Goal: Information Seeking & Learning: Check status

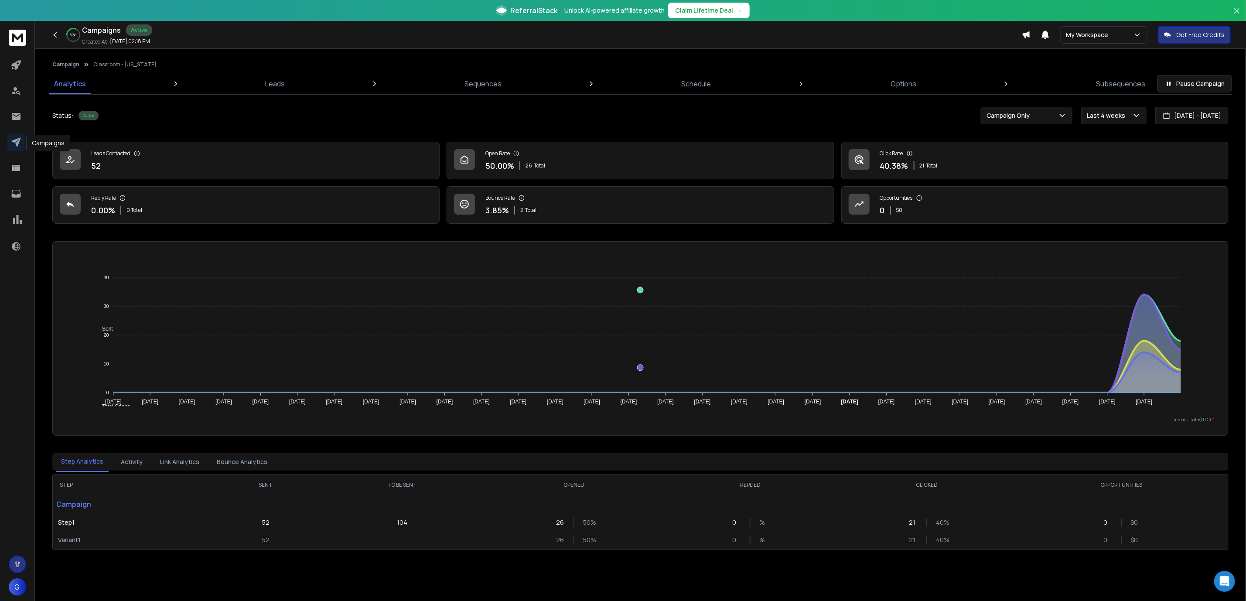
click at [20, 139] on icon at bounding box center [15, 142] width 9 height 9
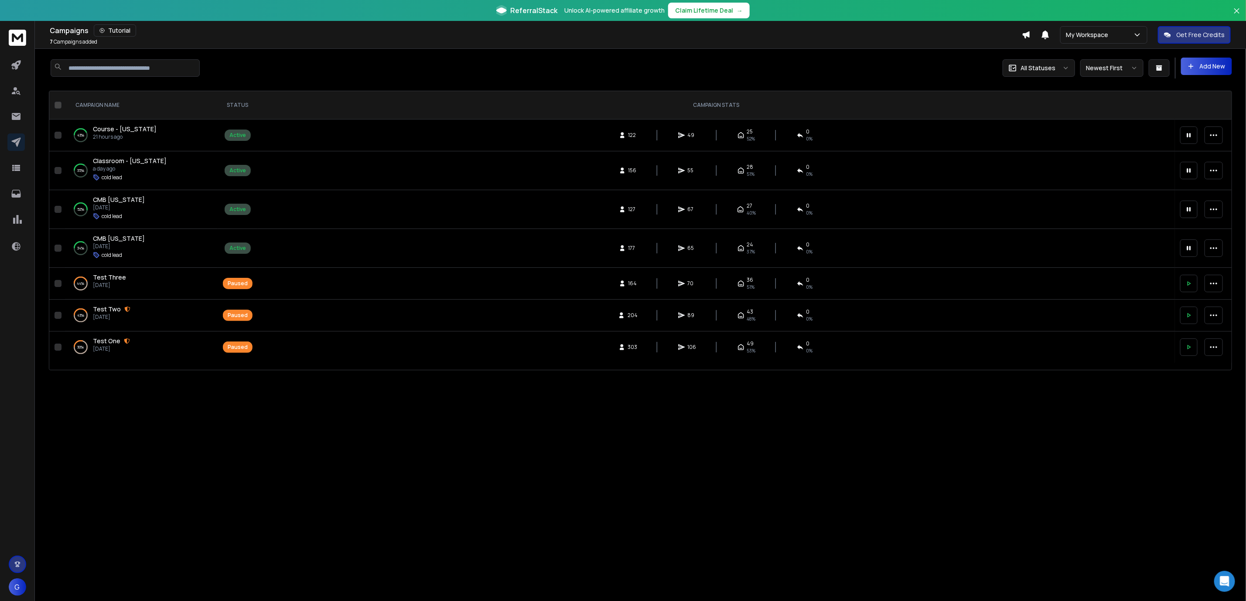
click at [120, 241] on span "CMB [US_STATE]" at bounding box center [119, 238] width 52 height 8
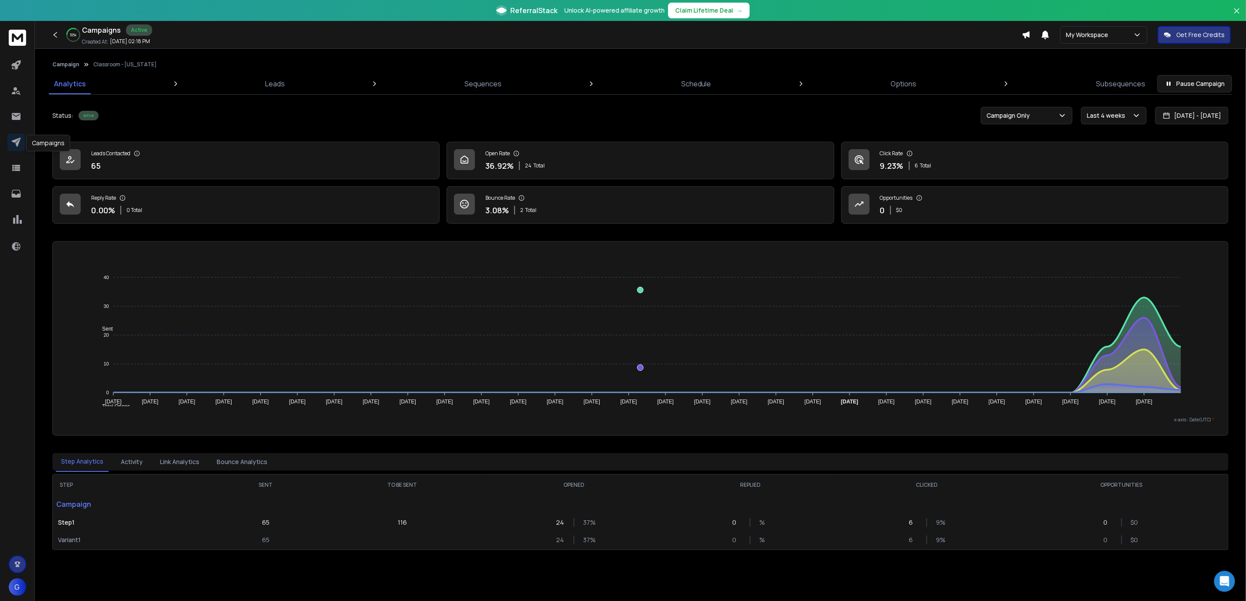
click at [16, 143] on icon at bounding box center [15, 142] width 9 height 9
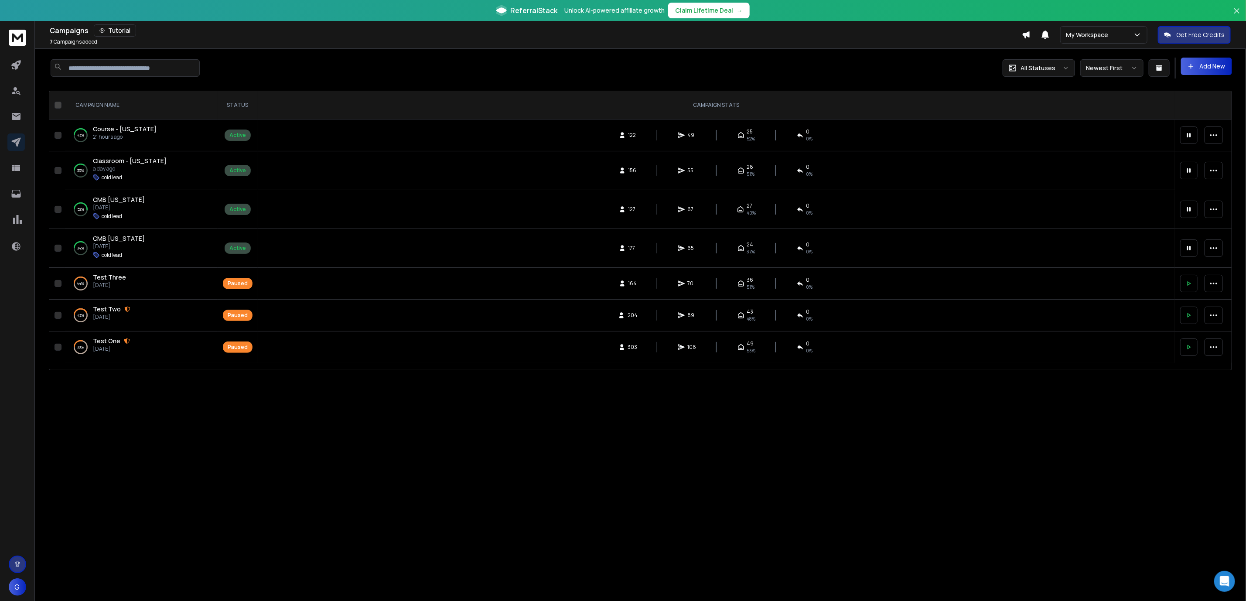
click at [137, 199] on span "CMB [US_STATE]" at bounding box center [119, 199] width 52 height 8
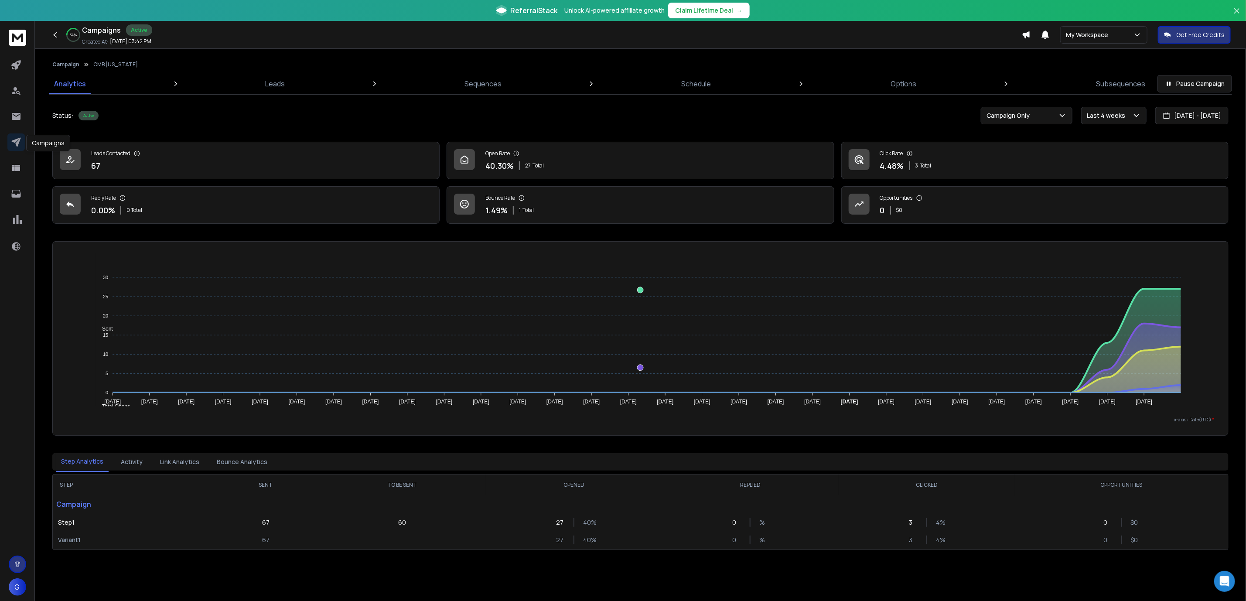
click at [11, 146] on icon at bounding box center [16, 142] width 10 height 10
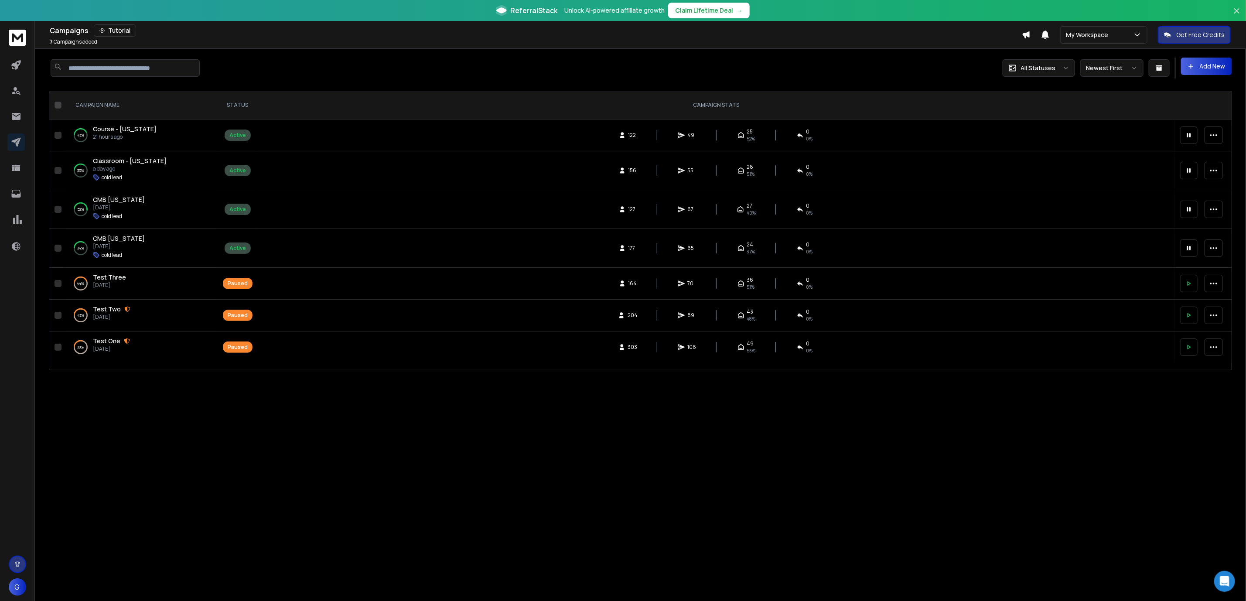
click at [115, 203] on span "CMB [US_STATE]" at bounding box center [119, 199] width 52 height 8
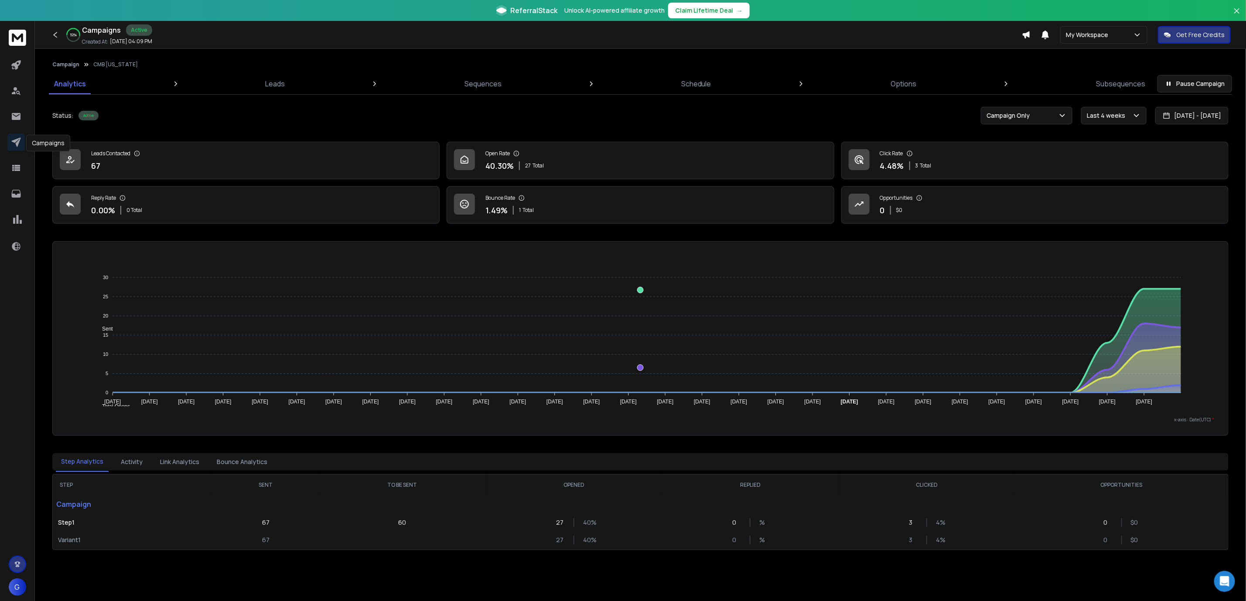
click at [14, 143] on icon at bounding box center [15, 142] width 9 height 9
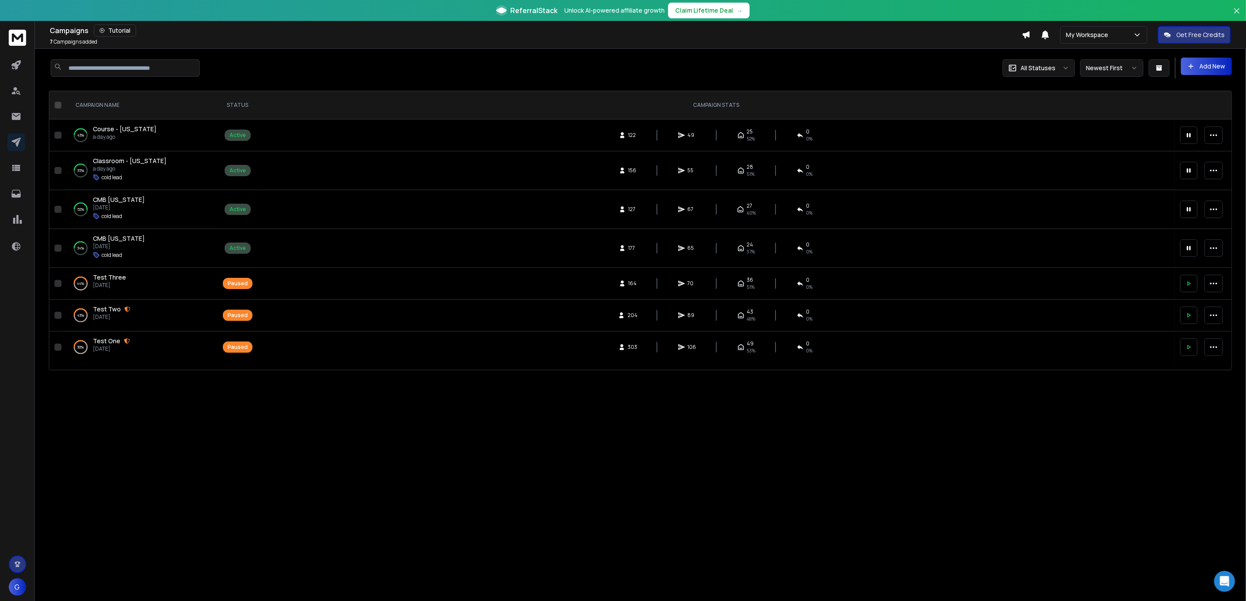
click at [119, 245] on p "[DATE]" at bounding box center [119, 246] width 52 height 7
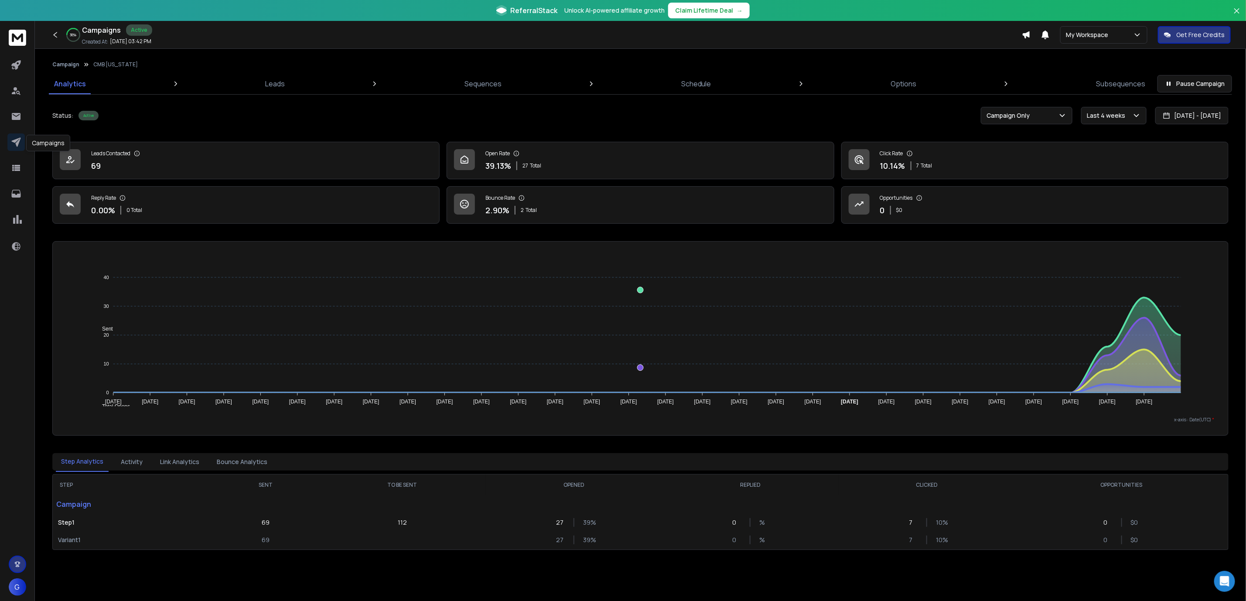
click at [14, 144] on icon at bounding box center [16, 142] width 10 height 10
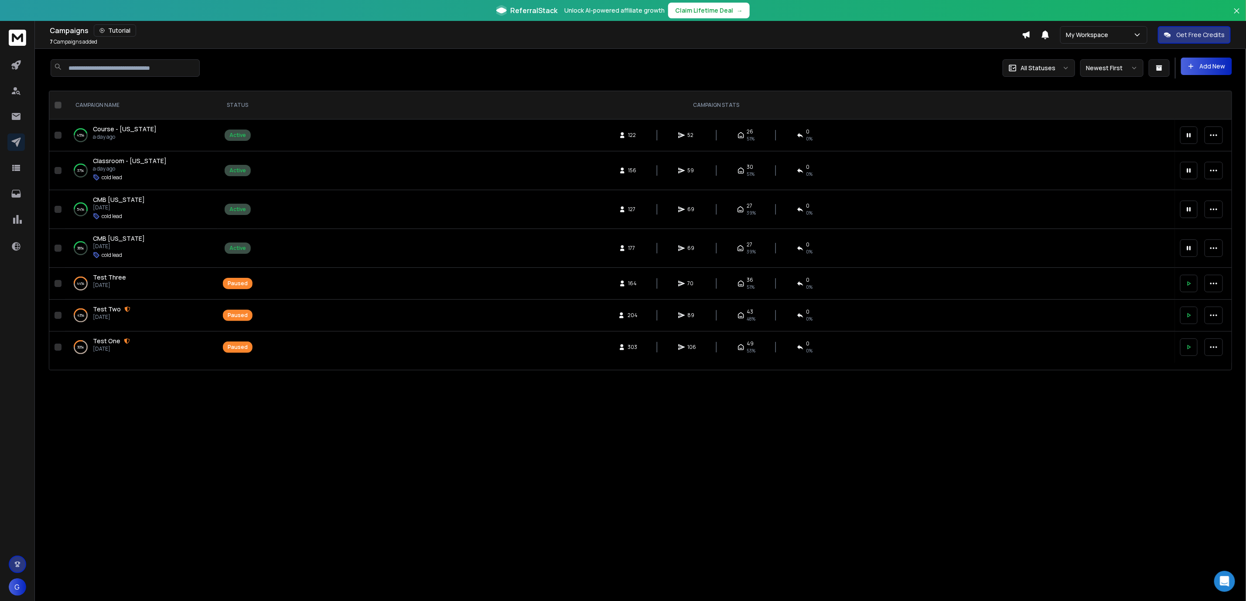
click at [139, 211] on p "[DATE]" at bounding box center [119, 207] width 52 height 7
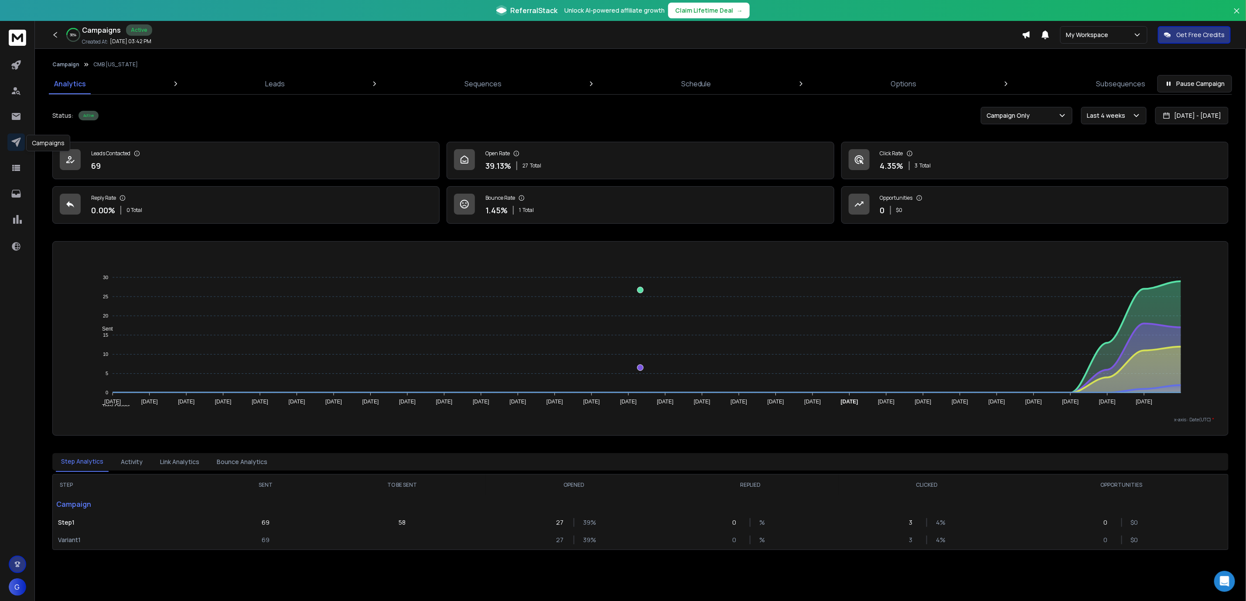
click at [16, 146] on icon at bounding box center [15, 142] width 9 height 9
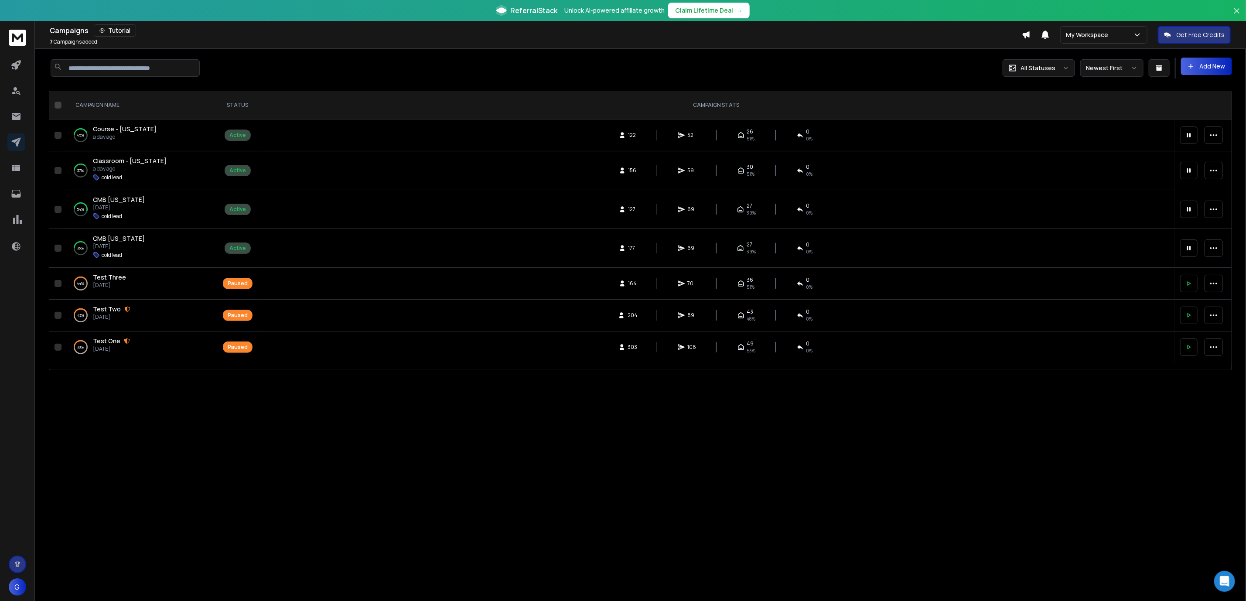
click at [132, 165] on span "Classroom - [US_STATE]" at bounding box center [130, 161] width 74 height 8
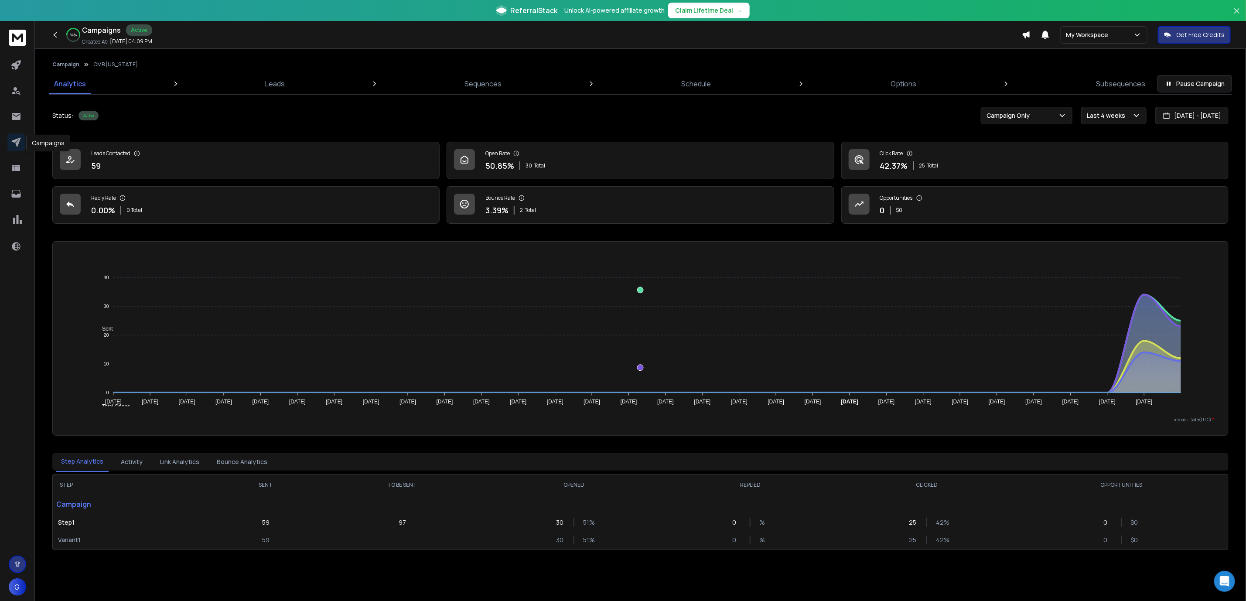
click at [20, 144] on icon at bounding box center [16, 142] width 10 height 10
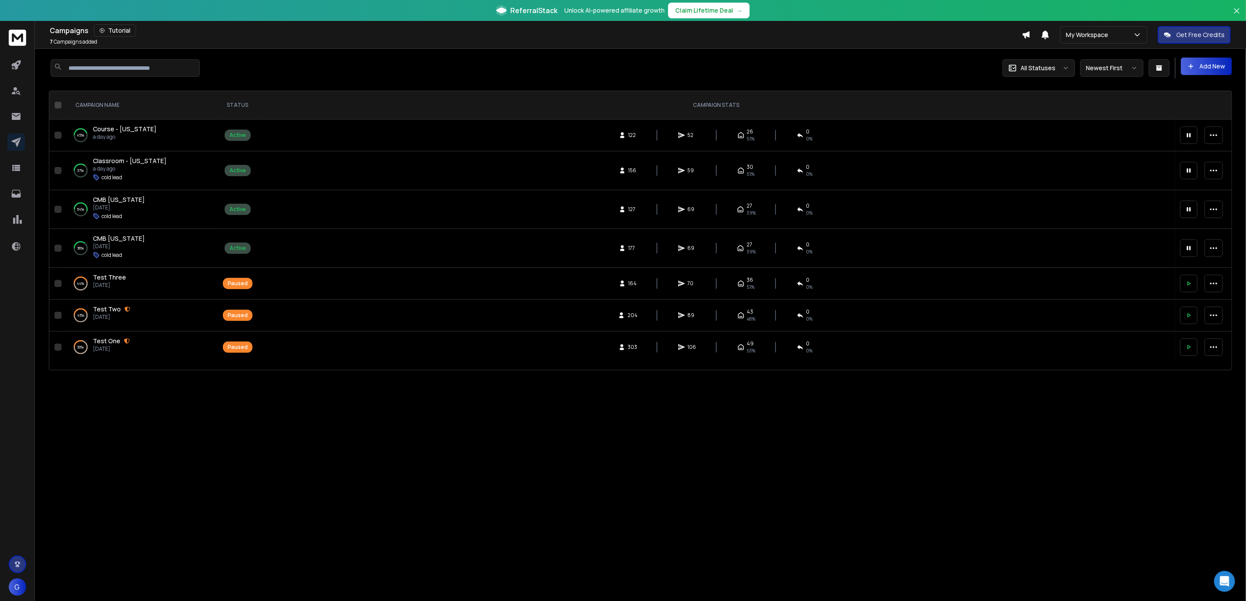
click at [140, 137] on p "a day ago" at bounding box center [125, 136] width 64 height 7
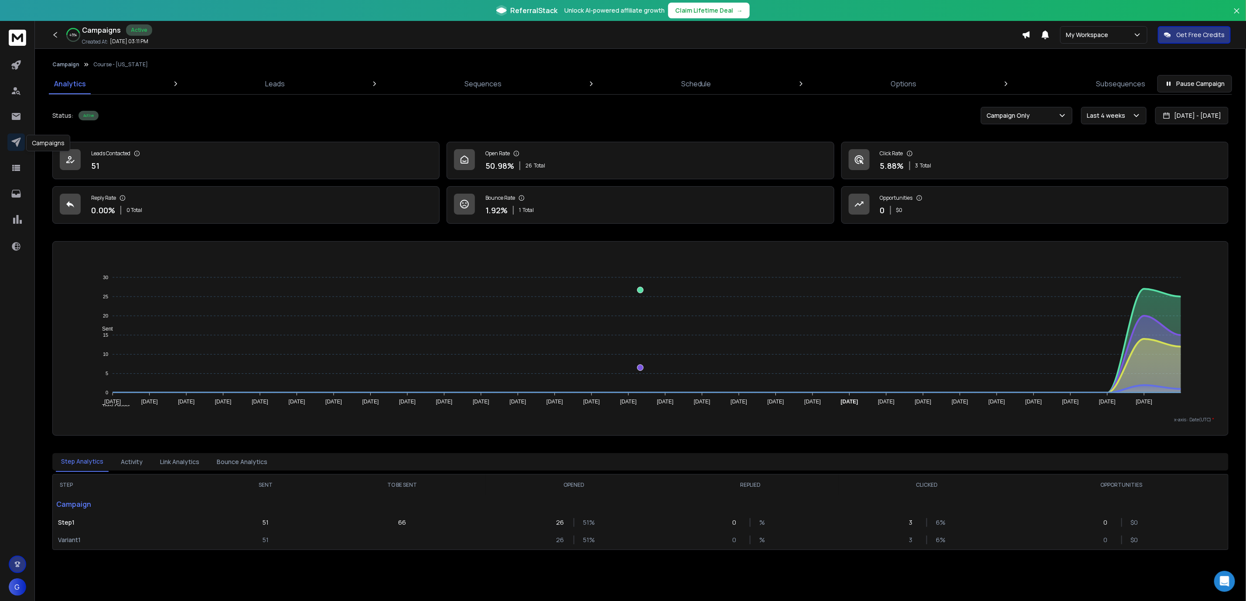
click at [12, 143] on icon at bounding box center [15, 142] width 9 height 9
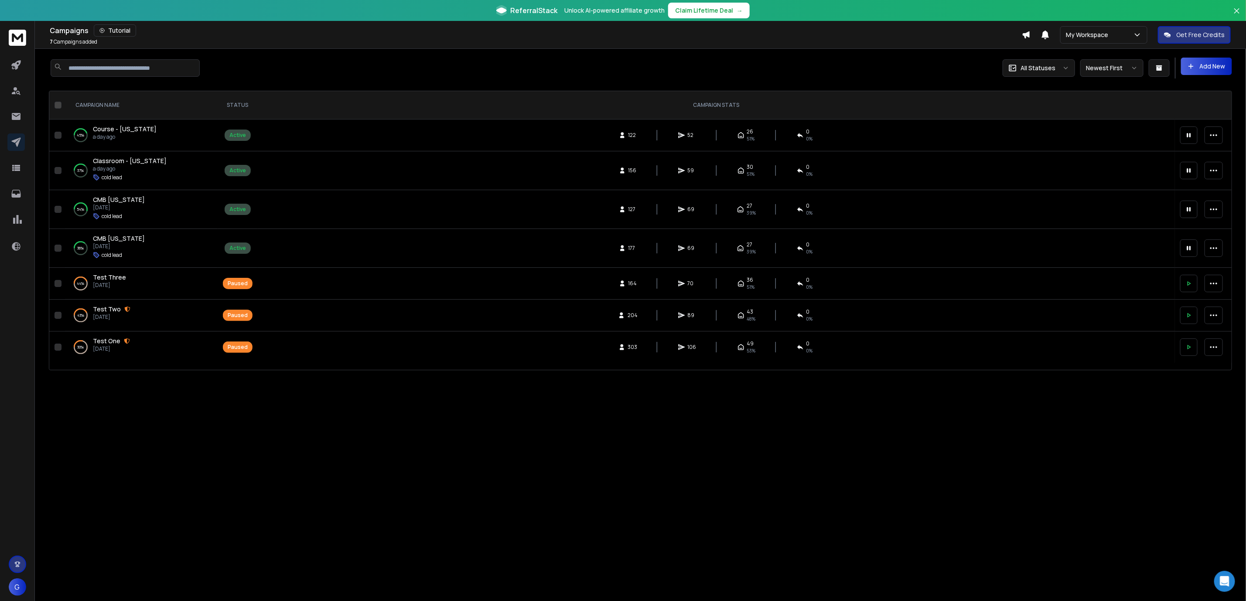
click at [129, 169] on p "a day ago" at bounding box center [130, 168] width 74 height 7
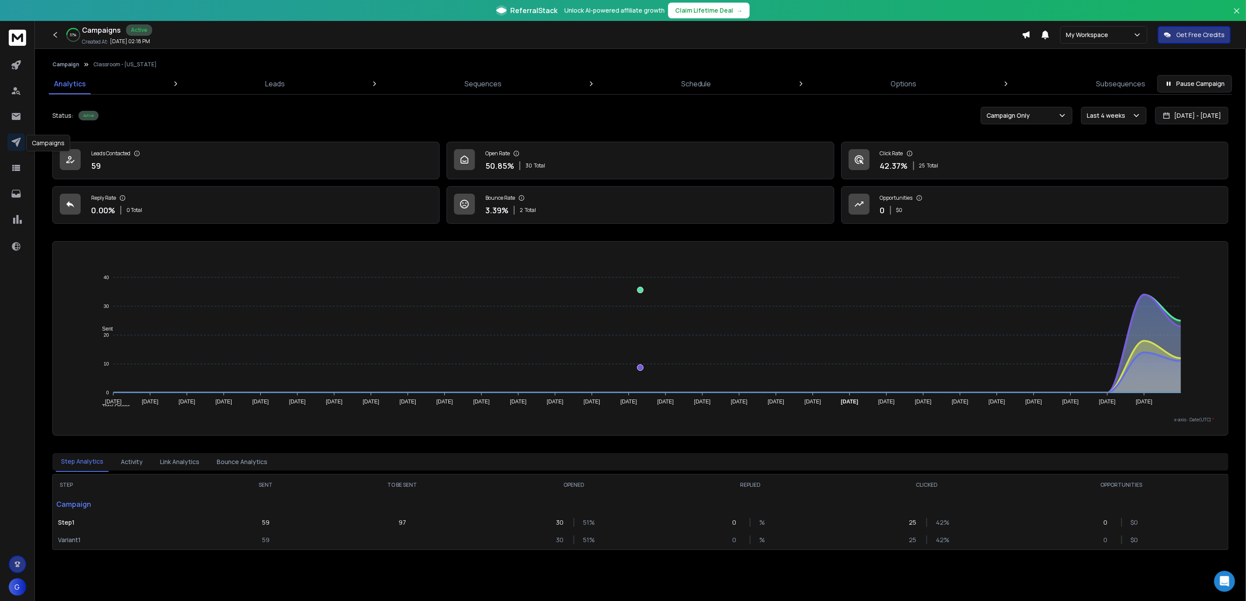
click at [16, 145] on icon at bounding box center [15, 142] width 9 height 9
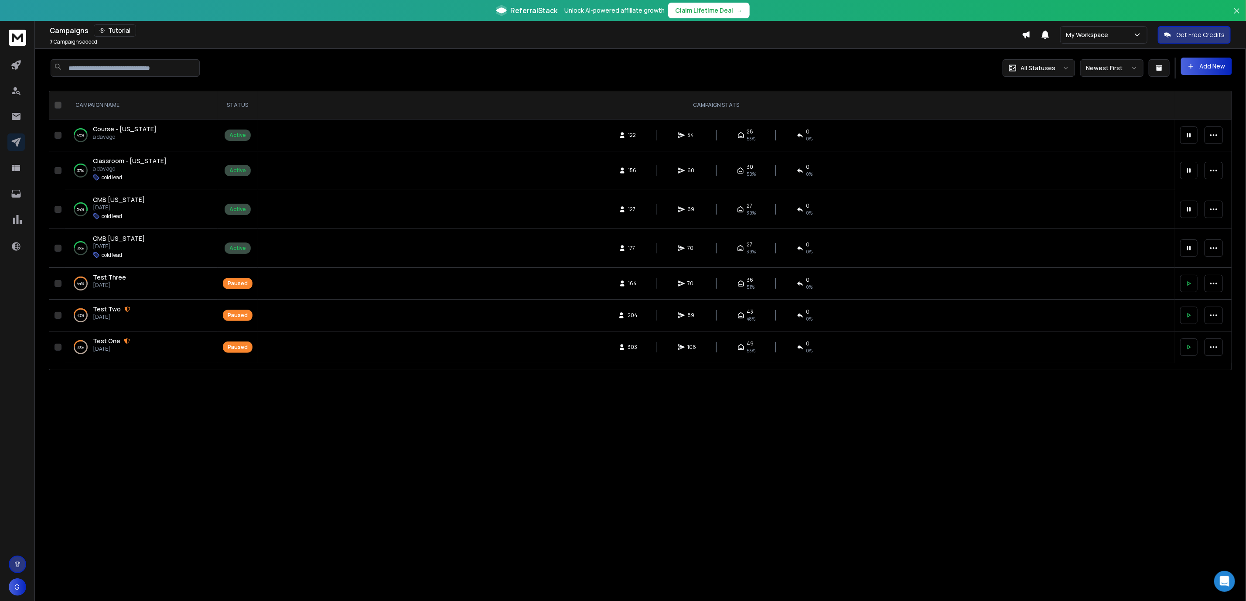
click at [119, 132] on span "Course - [US_STATE]" at bounding box center [125, 129] width 64 height 8
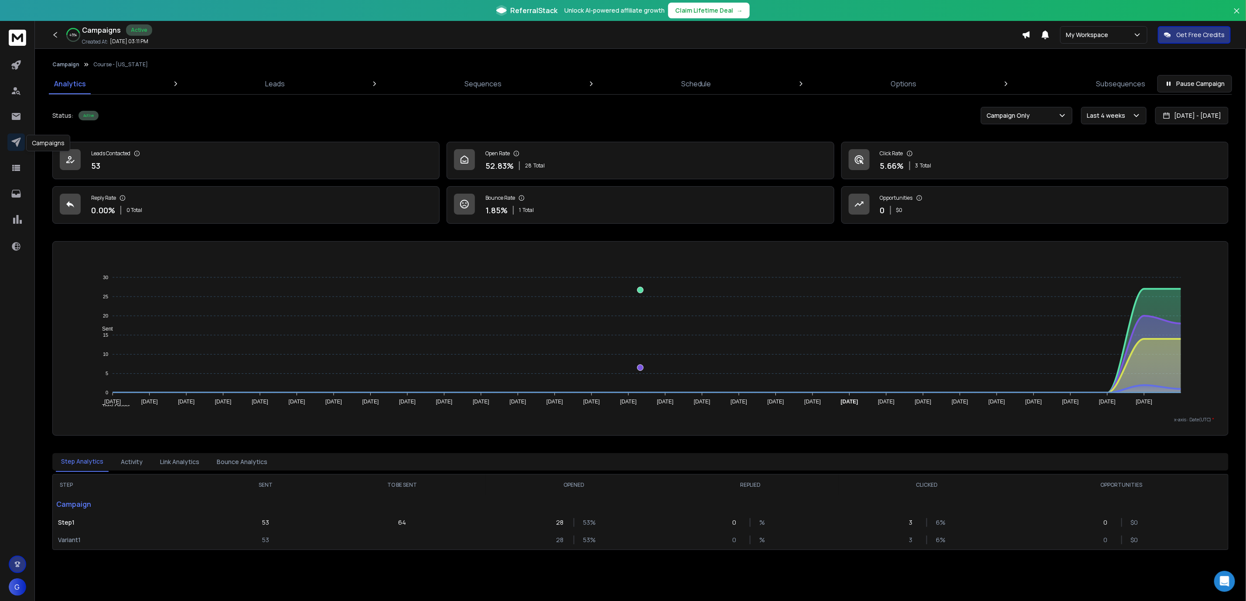
click at [18, 140] on icon at bounding box center [15, 142] width 9 height 9
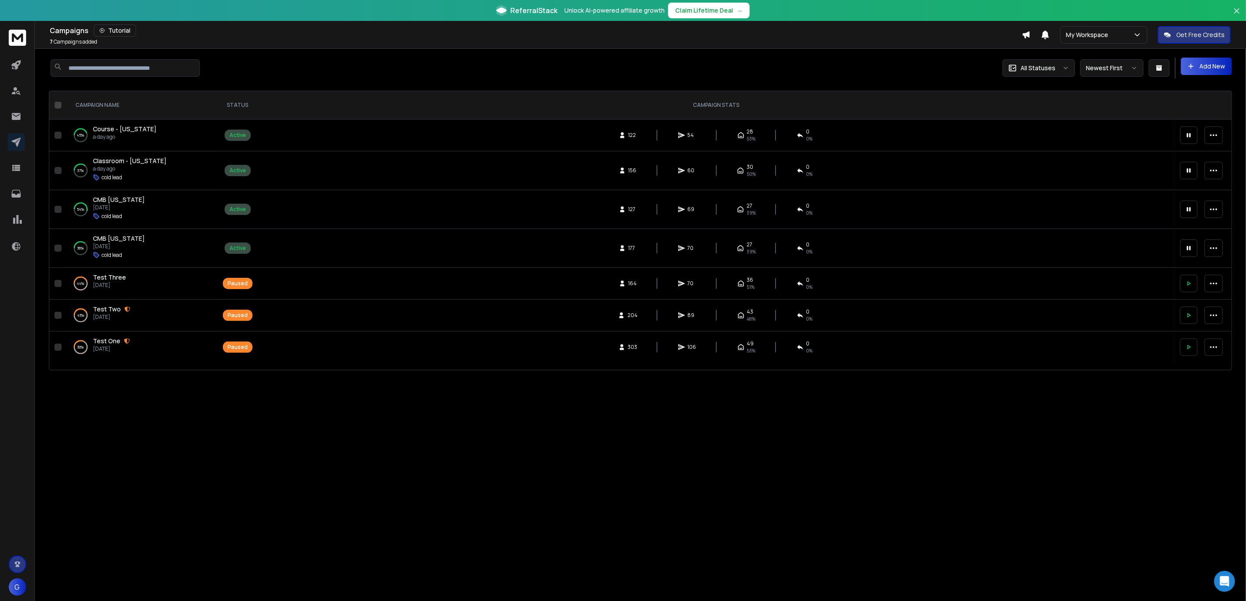
click at [114, 159] on span "Classroom - [US_STATE]" at bounding box center [130, 161] width 74 height 8
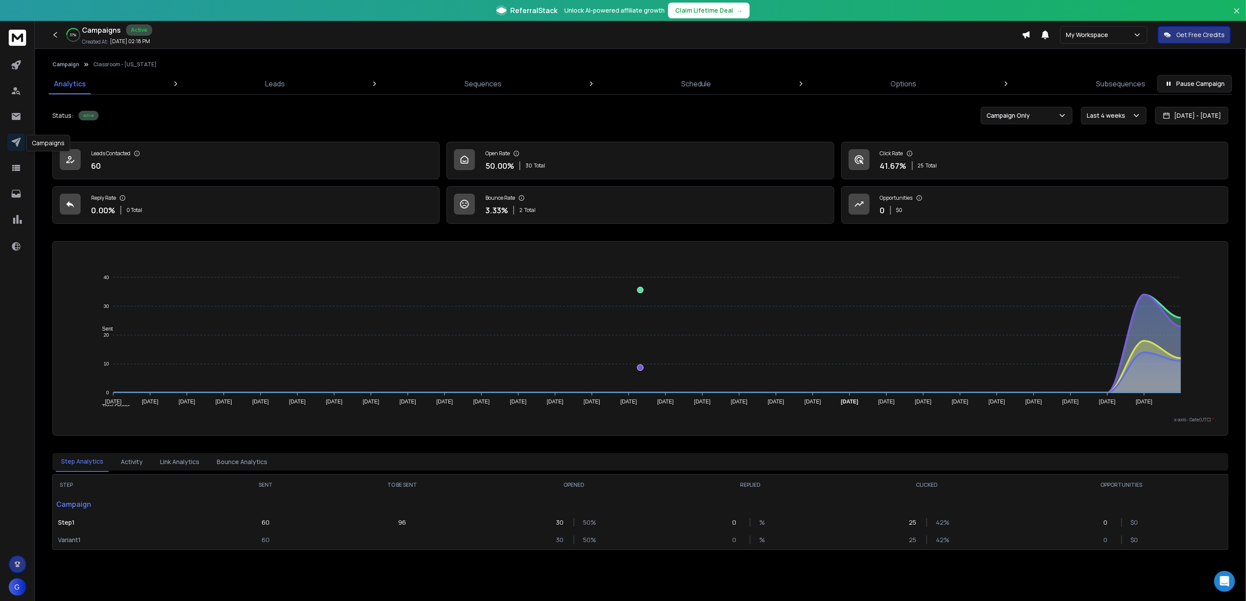
click at [17, 144] on icon at bounding box center [15, 142] width 9 height 9
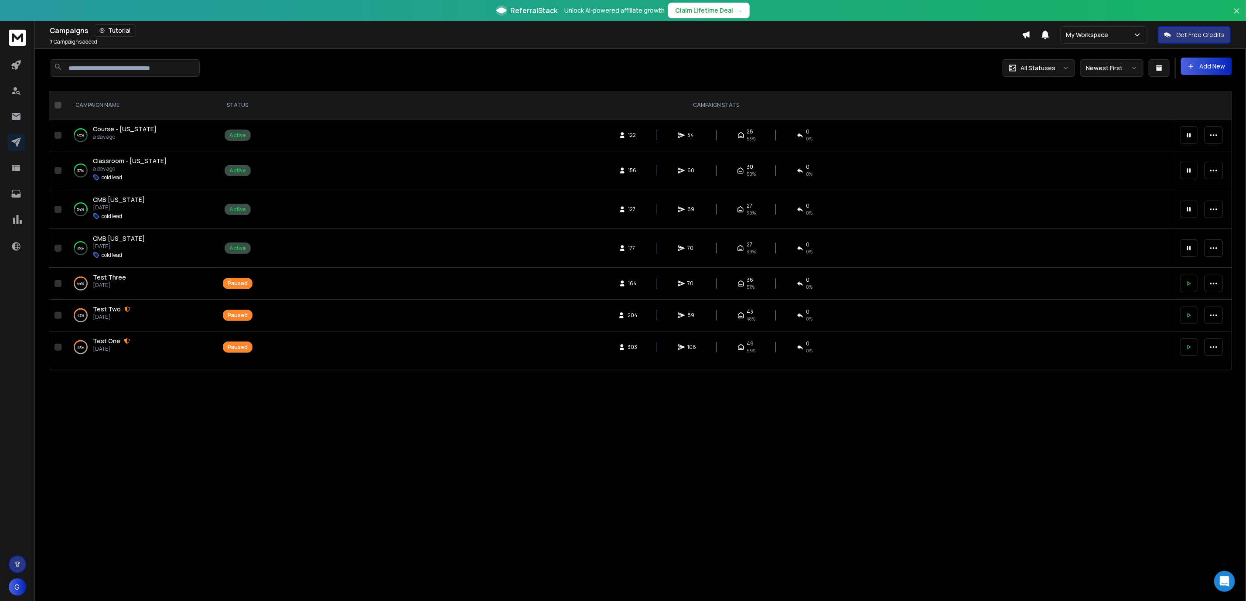
click at [152, 238] on div "36 % CMB South Carolina 2 days ago cold lead" at bounding box center [141, 248] width 135 height 28
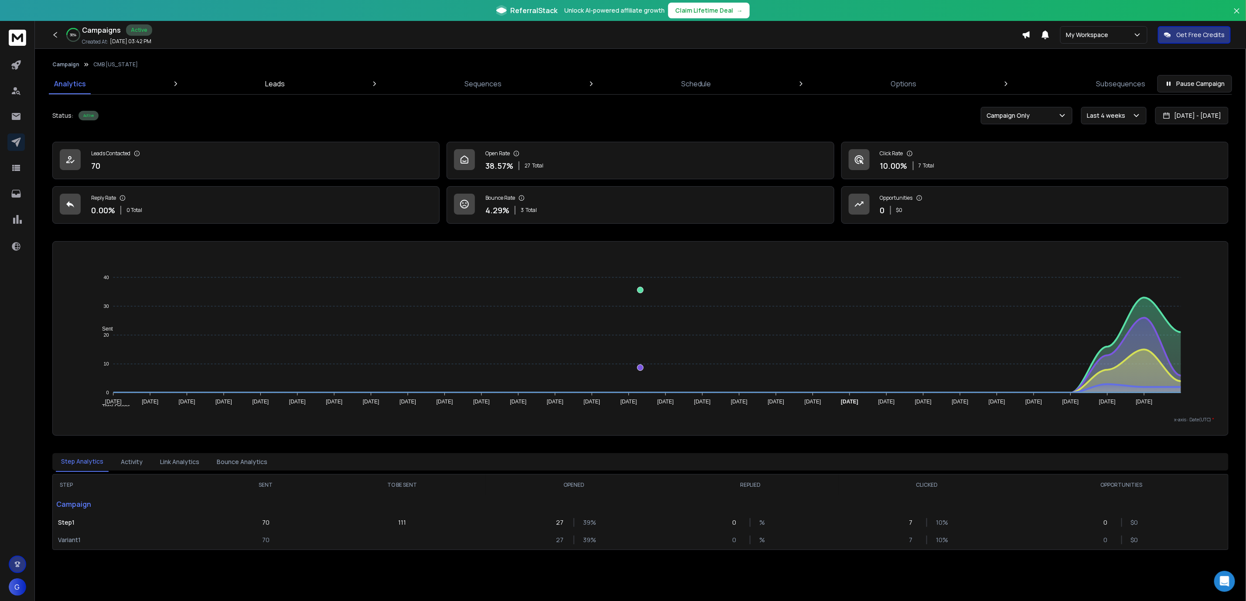
click at [281, 85] on p "Leads" at bounding box center [276, 83] width 20 height 10
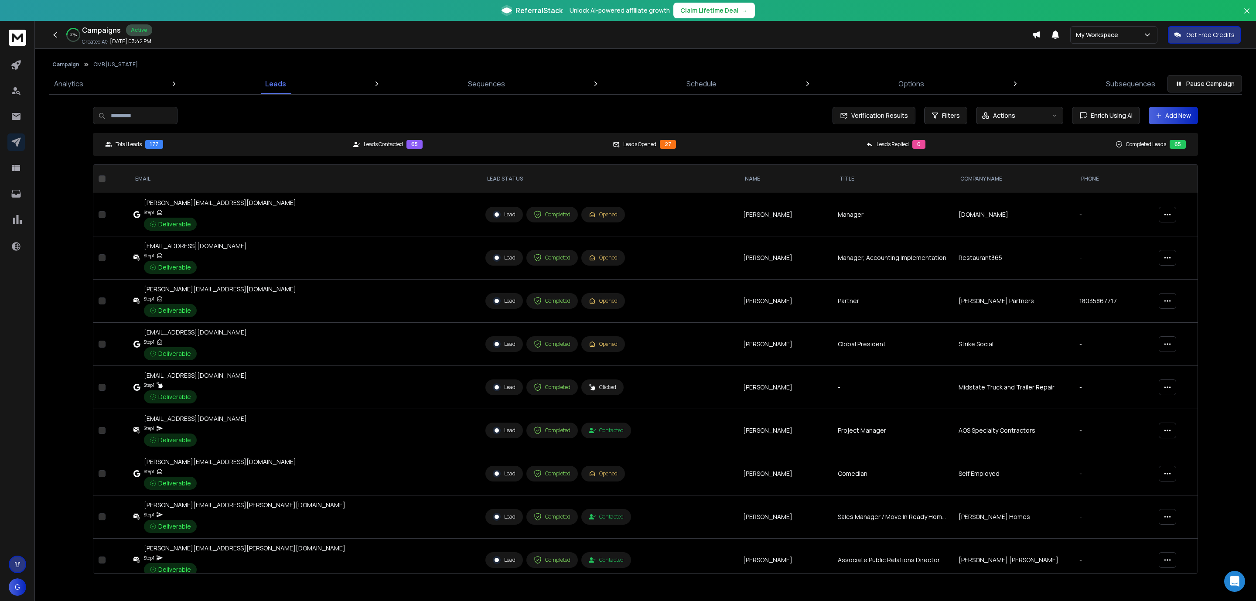
click at [480, 180] on th "LEAD STATUS" at bounding box center [609, 179] width 258 height 28
click at [589, 217] on div "Opened" at bounding box center [603, 214] width 29 height 7
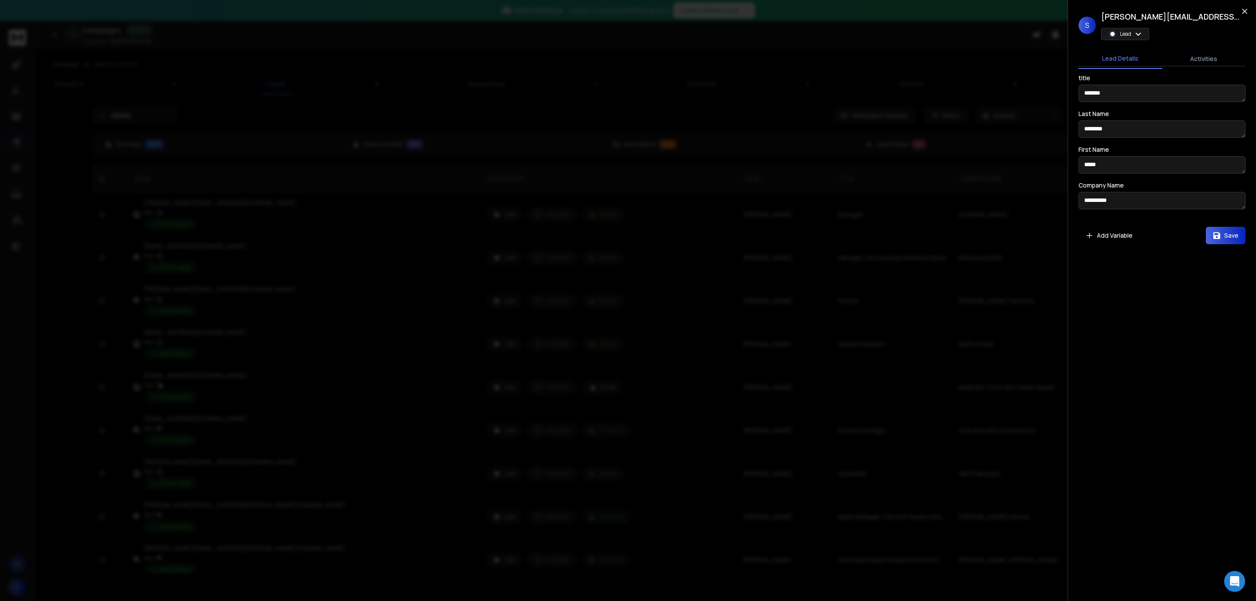
click at [1243, 10] on icon "button" at bounding box center [1244, 11] width 9 height 9
